Goal: Task Accomplishment & Management: Manage account settings

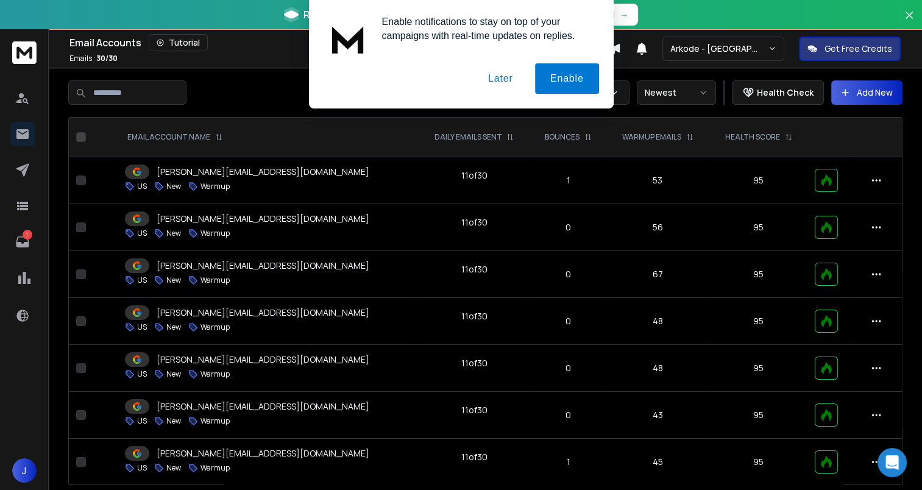
click at [505, 81] on button "Later" at bounding box center [500, 78] width 55 height 30
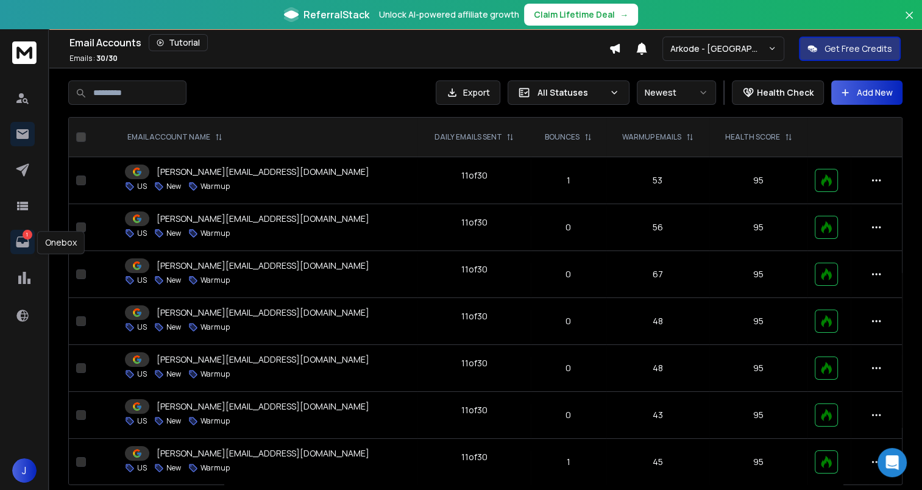
click at [10, 246] on link "1" at bounding box center [22, 242] width 24 height 24
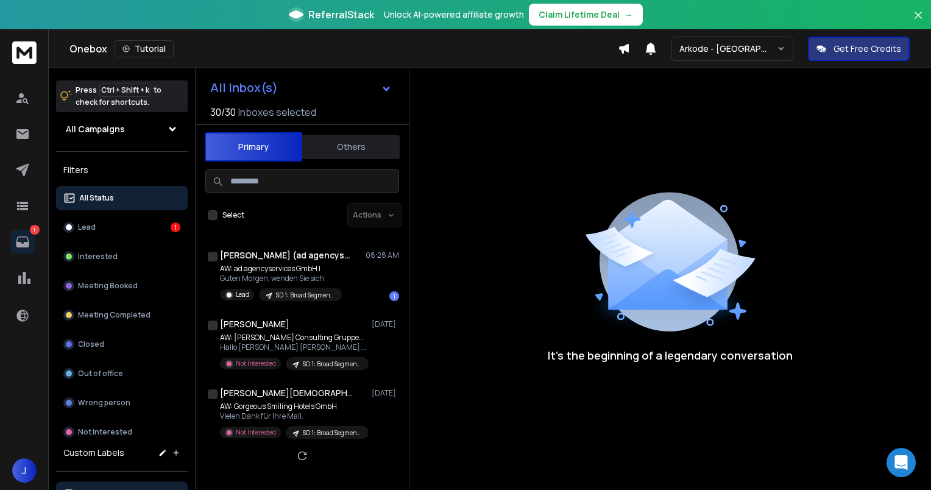
click at [98, 229] on button "Lead 1" at bounding box center [122, 227] width 132 height 24
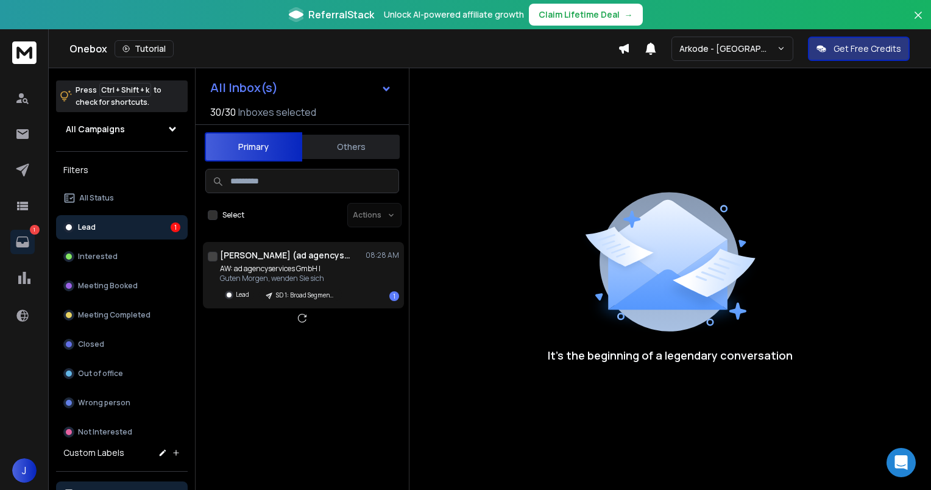
click at [321, 262] on div "[PERSON_NAME] (ad agencyservices) 08:28 AM AW: ad agencyservices GmbH | Guten M…" at bounding box center [309, 275] width 179 height 52
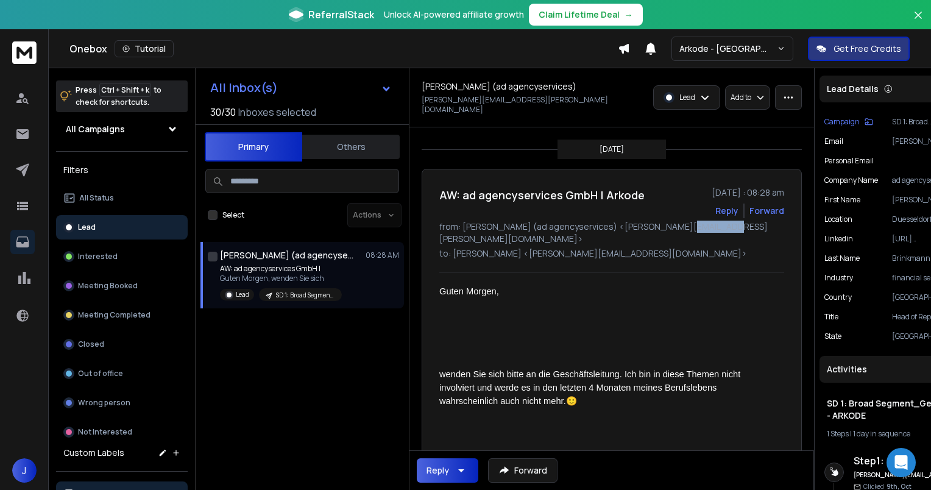
drag, startPoint x: 666, startPoint y: 215, endPoint x: 705, endPoint y: 215, distance: 39.0
click at [705, 221] on p "from: [PERSON_NAME] (ad agencyservices) <[PERSON_NAME][EMAIL_ADDRESS][PERSON_NA…" at bounding box center [611, 233] width 345 height 24
click at [689, 247] on p "to: [PERSON_NAME] <[PERSON_NAME][EMAIL_ADDRESS][DOMAIN_NAME]>" at bounding box center [611, 253] width 345 height 12
click at [20, 183] on div at bounding box center [24, 172] width 28 height 29
click at [29, 171] on icon at bounding box center [22, 170] width 15 height 15
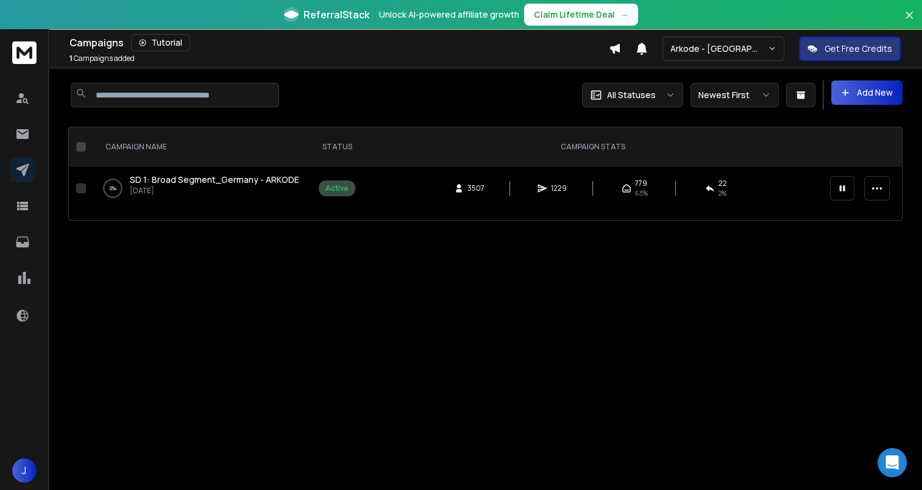
click at [199, 182] on span "SD 1: Broad Segment_Germany - ARKODE" at bounding box center [214, 180] width 169 height 12
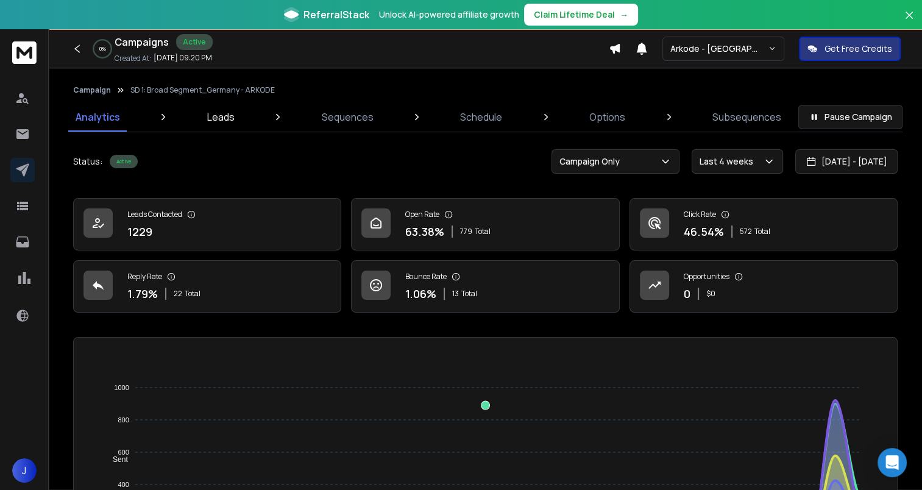
click at [219, 121] on p "Leads" at bounding box center [220, 117] width 27 height 15
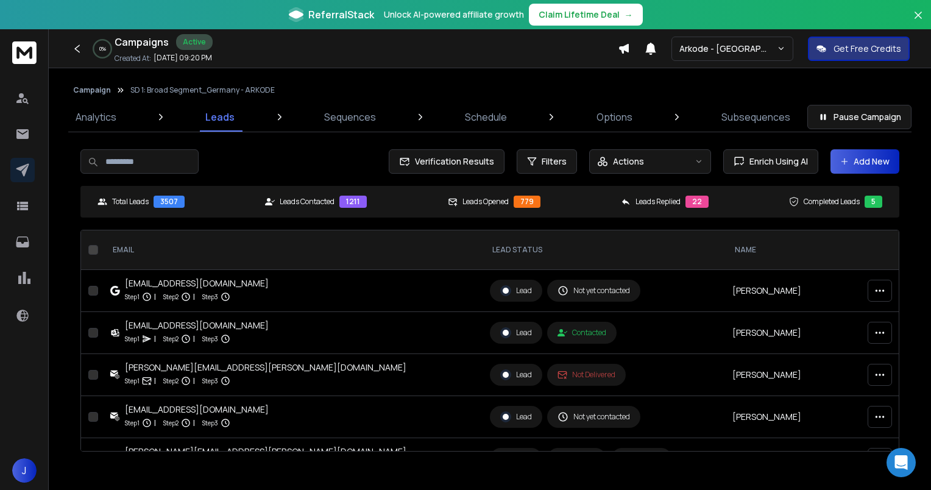
click at [141, 169] on input at bounding box center [139, 161] width 118 height 24
type input "*****"
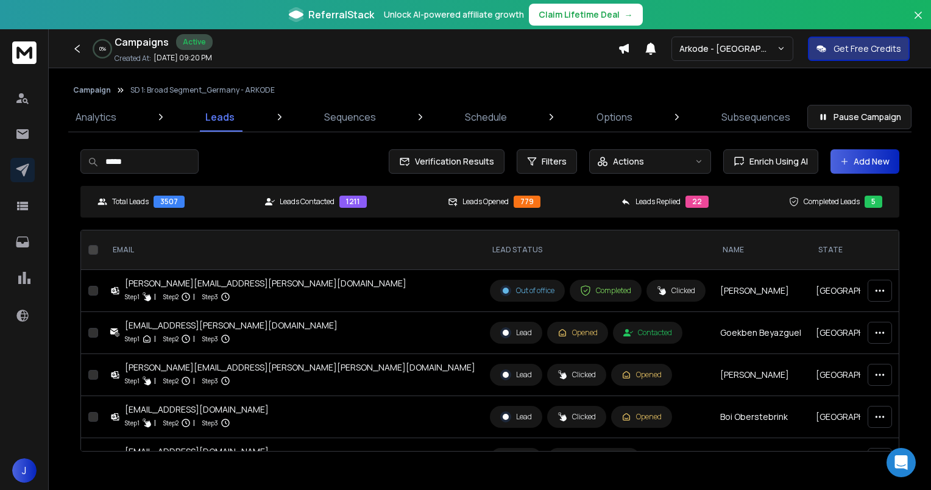
click at [158, 161] on input "*****" at bounding box center [139, 161] width 118 height 24
type input "**********"
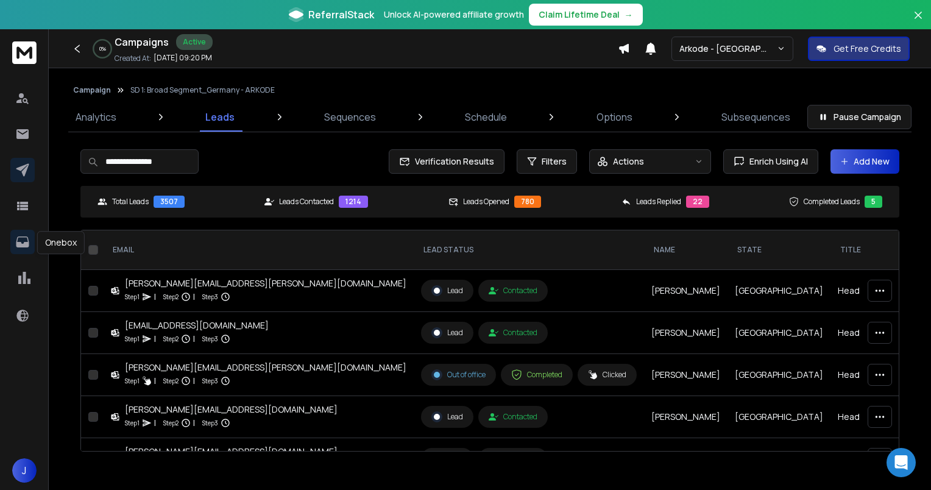
click at [22, 243] on icon at bounding box center [22, 242] width 15 height 15
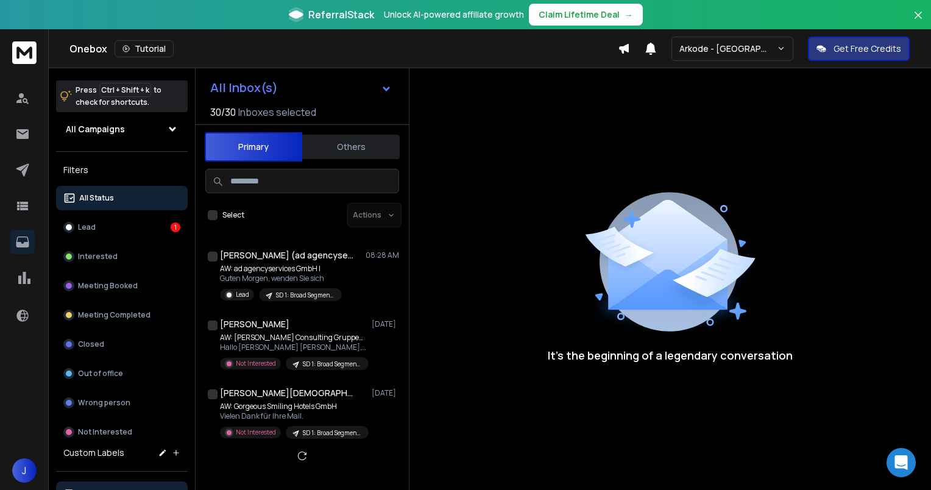
click at [84, 230] on p "Lead" at bounding box center [87, 227] width 18 height 10
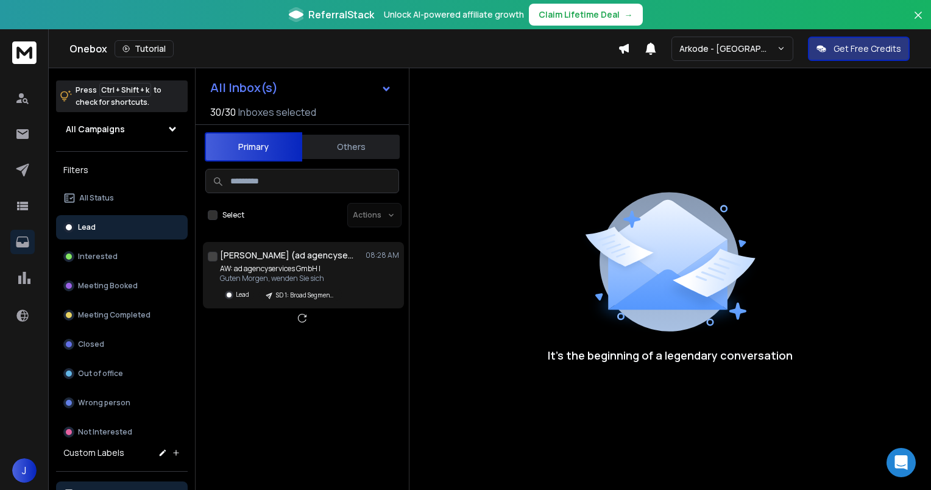
click at [290, 258] on h1 "[PERSON_NAME] (ad agencyservices)" at bounding box center [287, 255] width 134 height 12
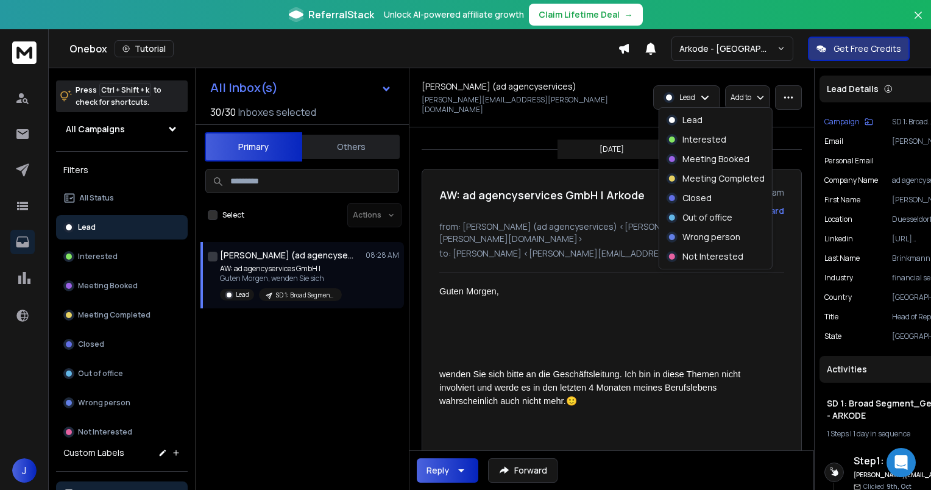
click at [696, 94] on p "Lead" at bounding box center [688, 98] width 16 height 10
click at [711, 261] on p "Not Interested" at bounding box center [713, 257] width 61 height 12
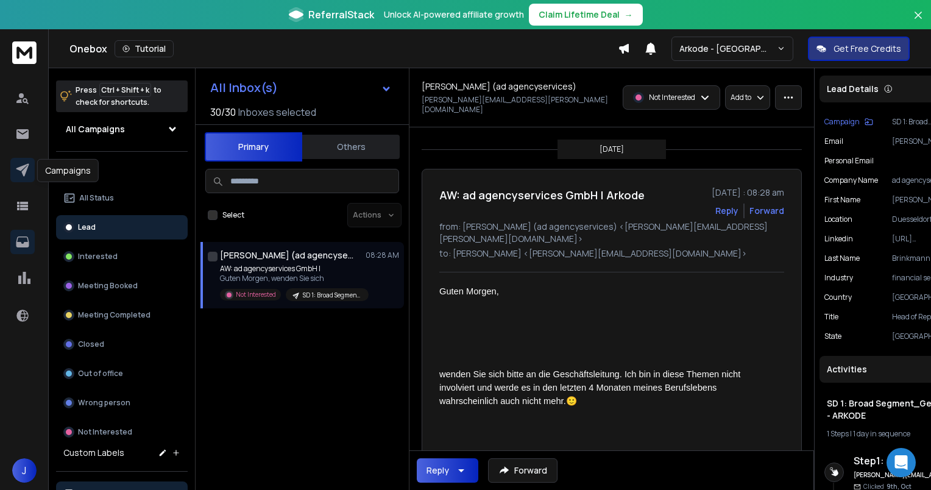
click at [26, 166] on icon at bounding box center [22, 170] width 13 height 13
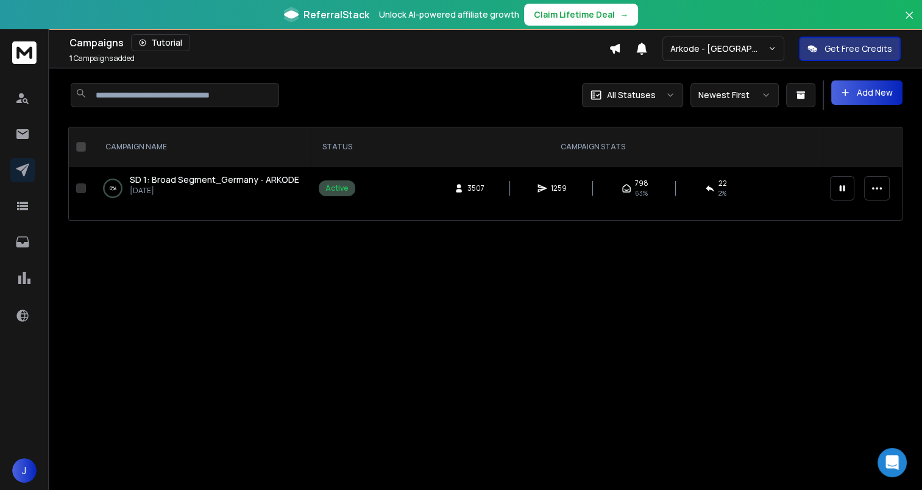
click at [241, 180] on span "SD 1: Broad Segment_Germany - ARKODE" at bounding box center [214, 180] width 169 height 12
